Goal: Navigation & Orientation: Find specific page/section

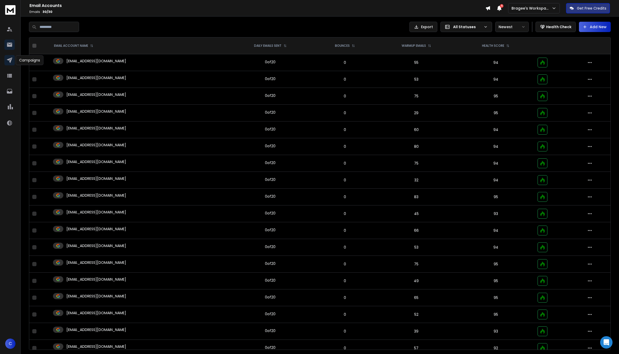
click at [8, 61] on icon at bounding box center [9, 60] width 6 height 6
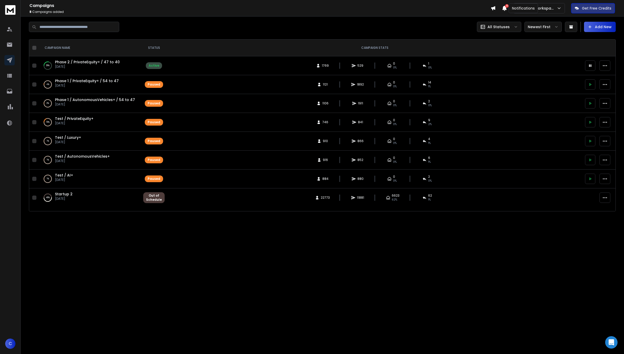
click at [506, 10] on icon at bounding box center [504, 8] width 5 height 5
